Goal: Task Accomplishment & Management: Use online tool/utility

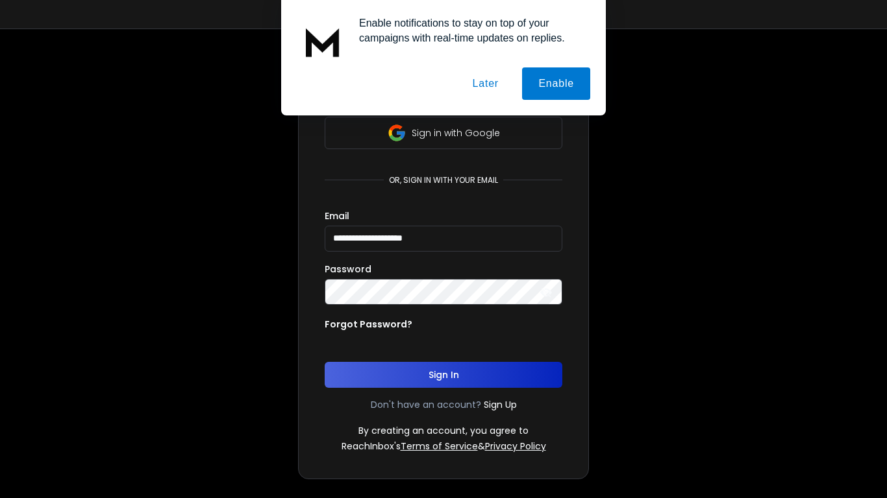
type input "**********"
click at [443, 375] on button "Sign In" at bounding box center [444, 375] width 238 height 26
